Goal: Task Accomplishment & Management: Manage account settings

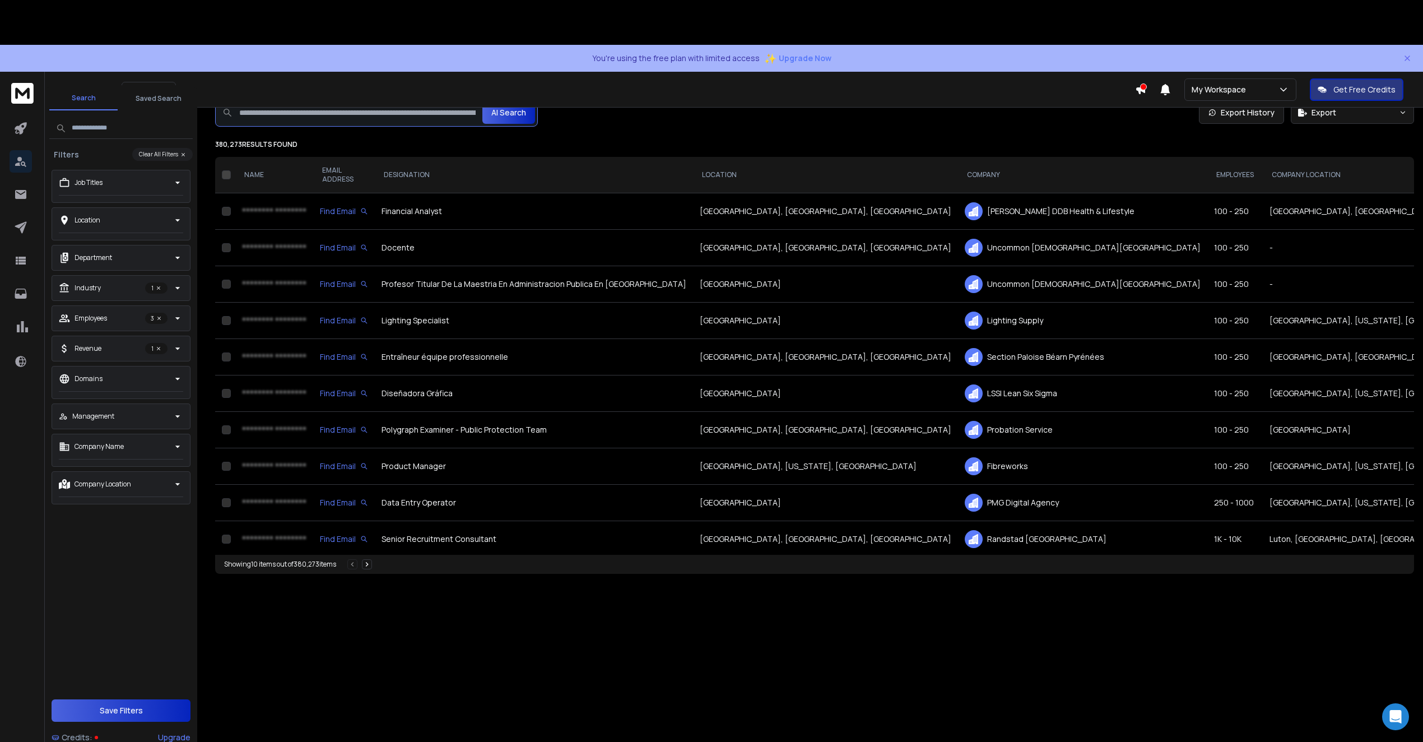
click at [21, 95] on icon at bounding box center [22, 93] width 22 height 21
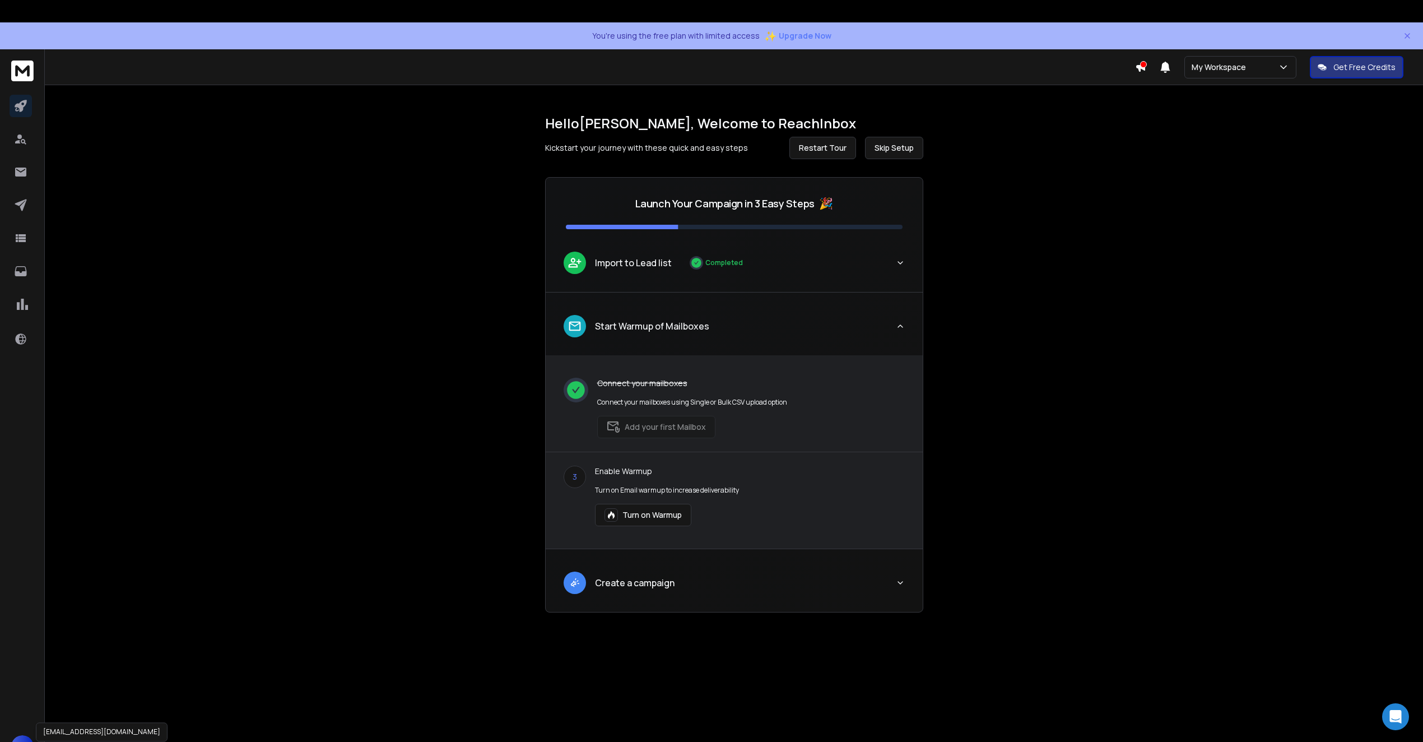
click at [21, 740] on span "J" at bounding box center [22, 746] width 22 height 22
click at [18, 687] on div "J" at bounding box center [22, 408] width 45 height 719
click at [22, 740] on span "J" at bounding box center [22, 746] width 22 height 22
click at [70, 710] on p "Settings" at bounding box center [69, 711] width 31 height 11
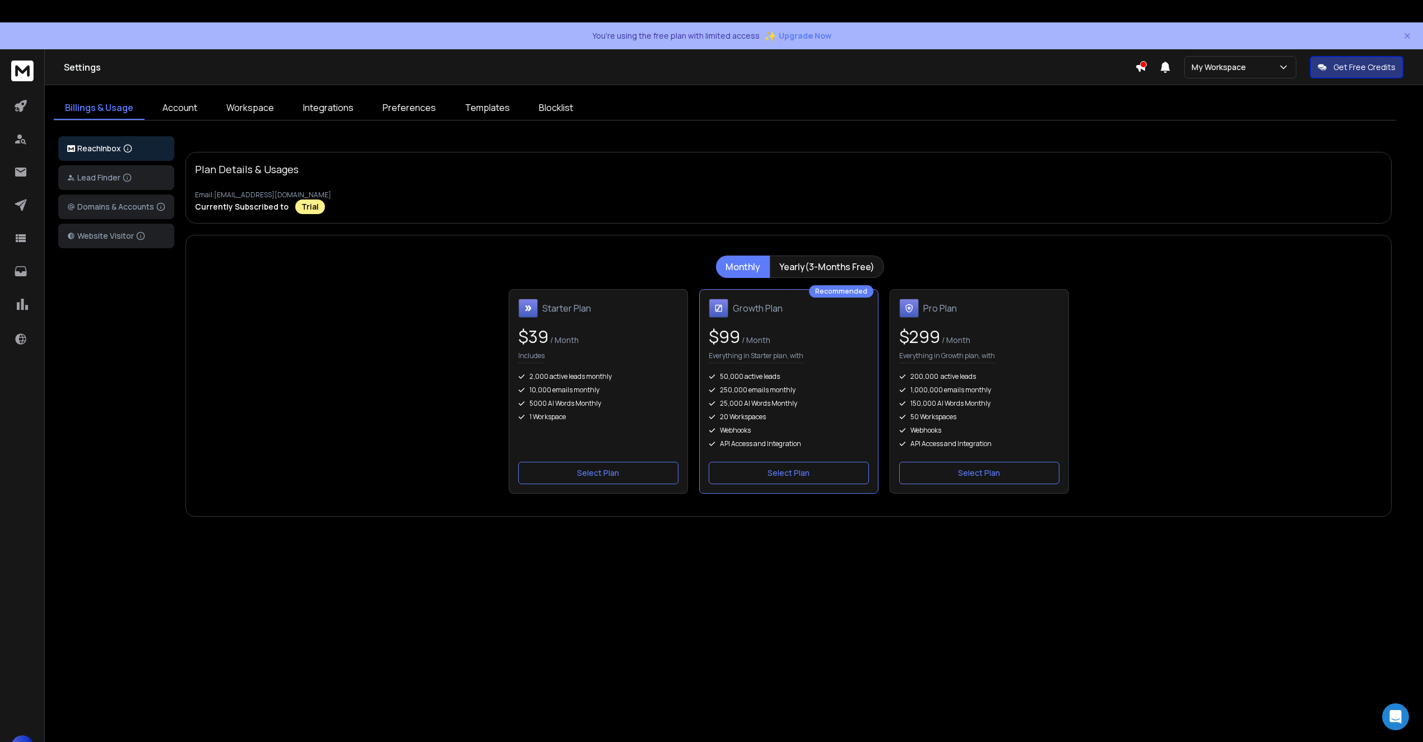
click at [189, 104] on link "Account" at bounding box center [179, 108] width 57 height 24
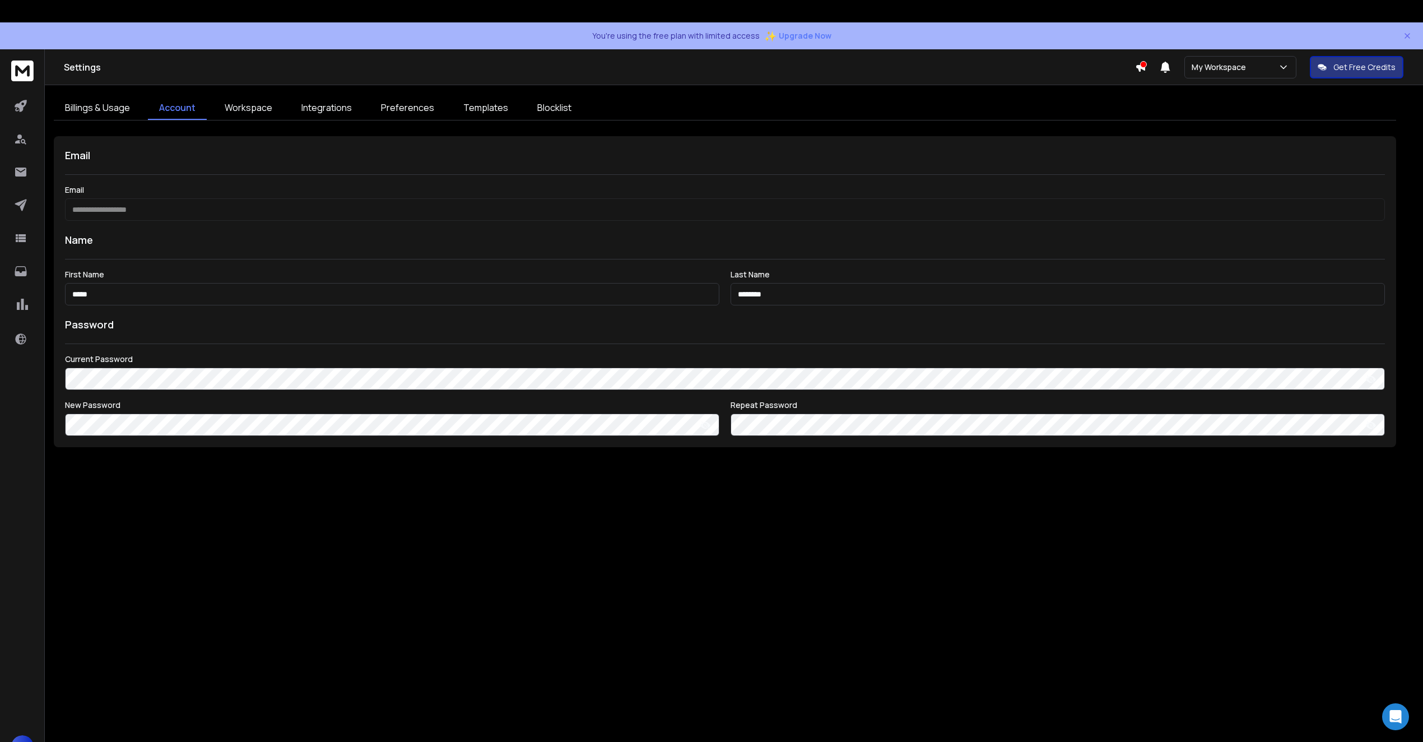
click at [1371, 378] on icon at bounding box center [1371, 379] width 8 height 8
click at [1373, 422] on icon at bounding box center [1371, 425] width 10 height 7
click at [709, 425] on icon at bounding box center [705, 425] width 10 height 7
